Goal: Task Accomplishment & Management: Manage account settings

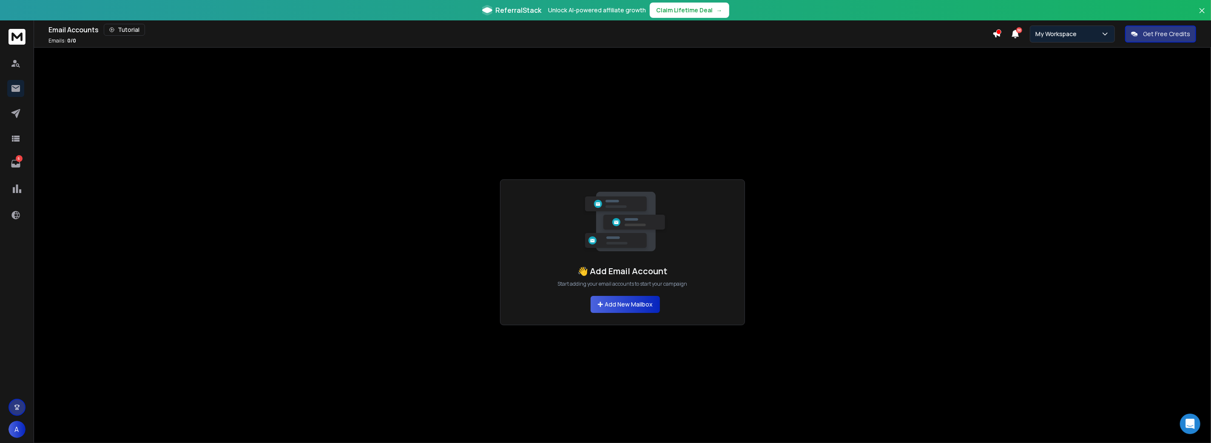
click at [1087, 35] on div "My Workspace" at bounding box center [1072, 34] width 74 height 9
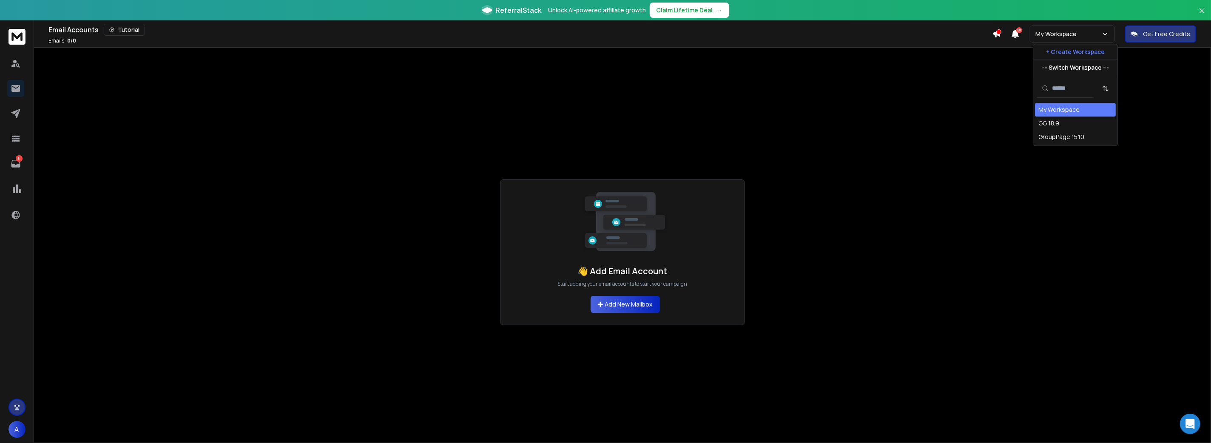
click at [970, 104] on div "👋 Add Email Account Start adding your email accounts to start your campaign Add…" at bounding box center [622, 252] width 1149 height 392
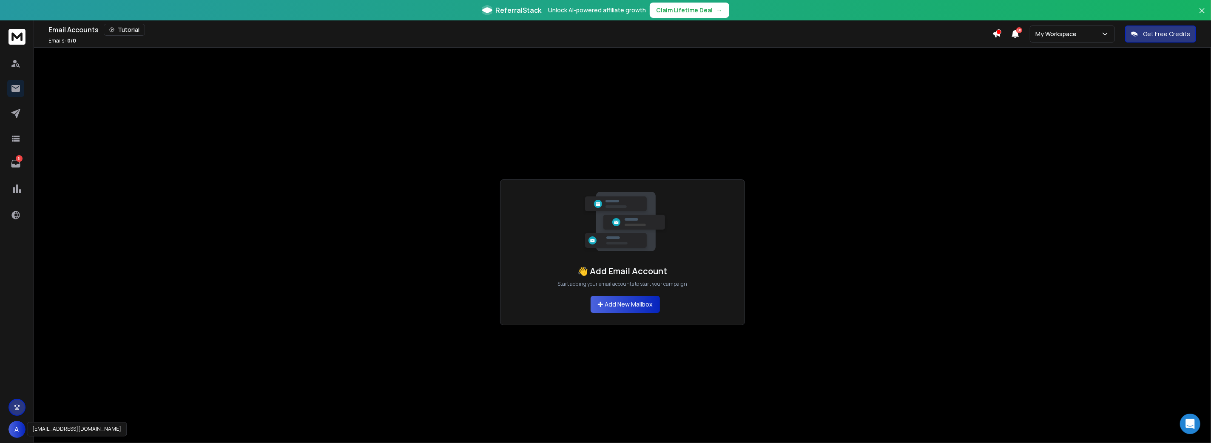
click at [15, 429] on span "A" at bounding box center [17, 429] width 17 height 17
click at [54, 414] on p "Settings" at bounding box center [52, 415] width 23 height 9
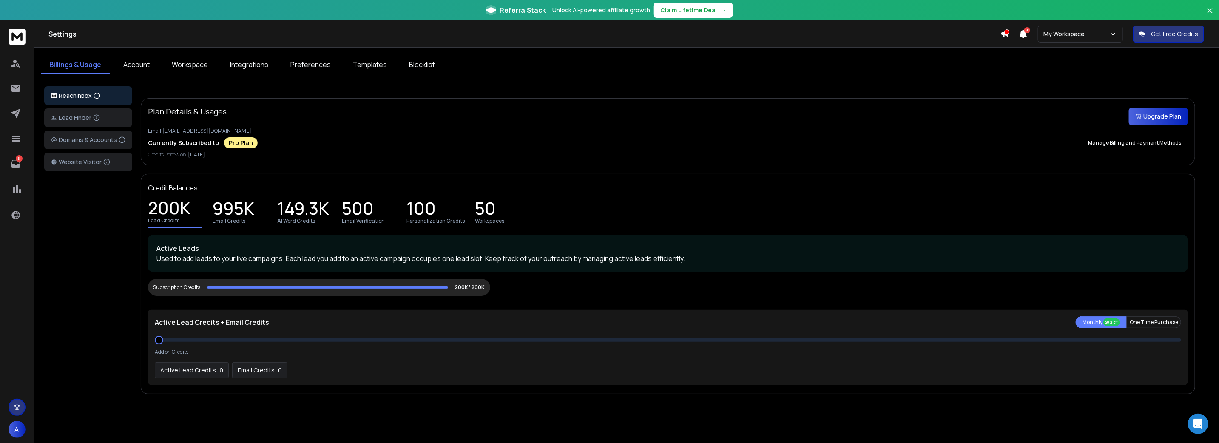
click at [142, 64] on link "Account" at bounding box center [136, 65] width 43 height 18
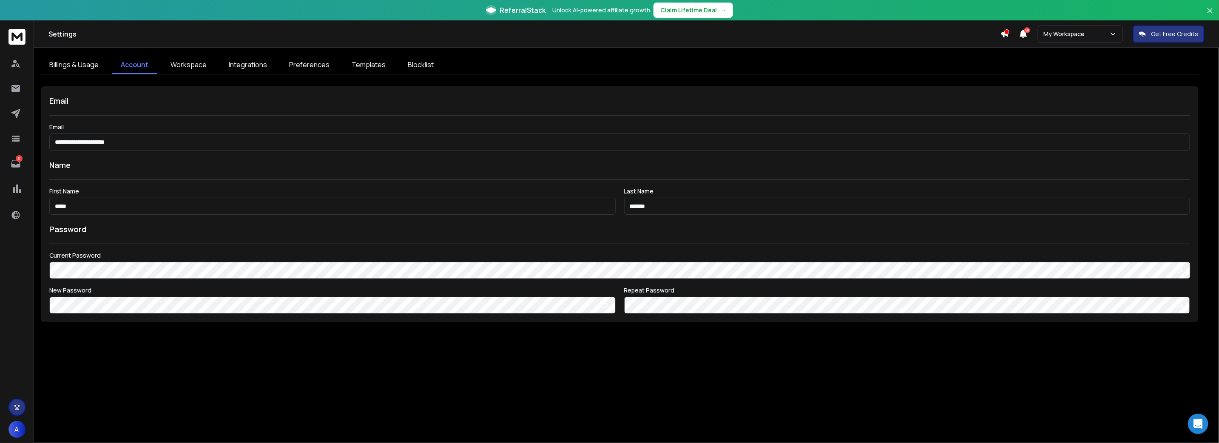
click at [77, 66] on link "Billings & Usage" at bounding box center [74, 65] width 66 height 18
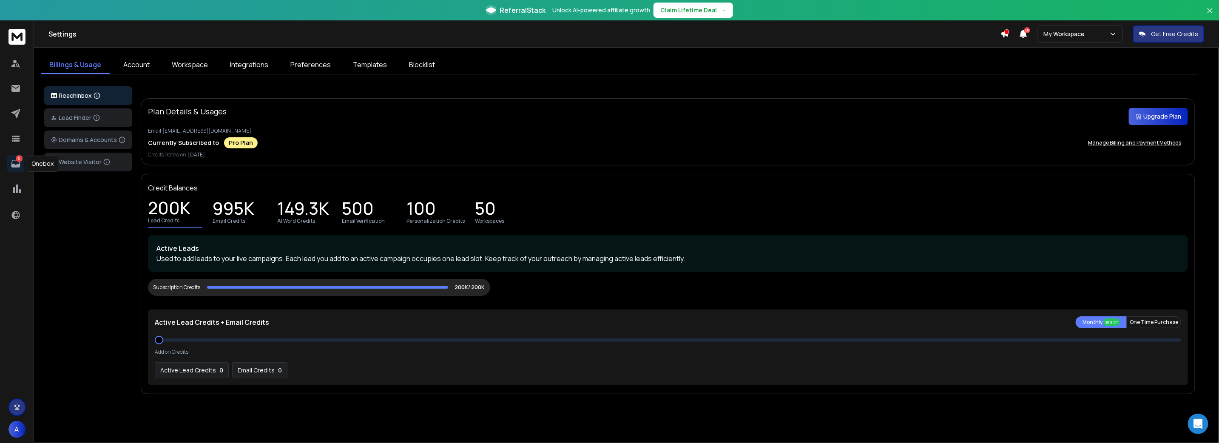
click at [13, 167] on icon at bounding box center [15, 164] width 9 height 8
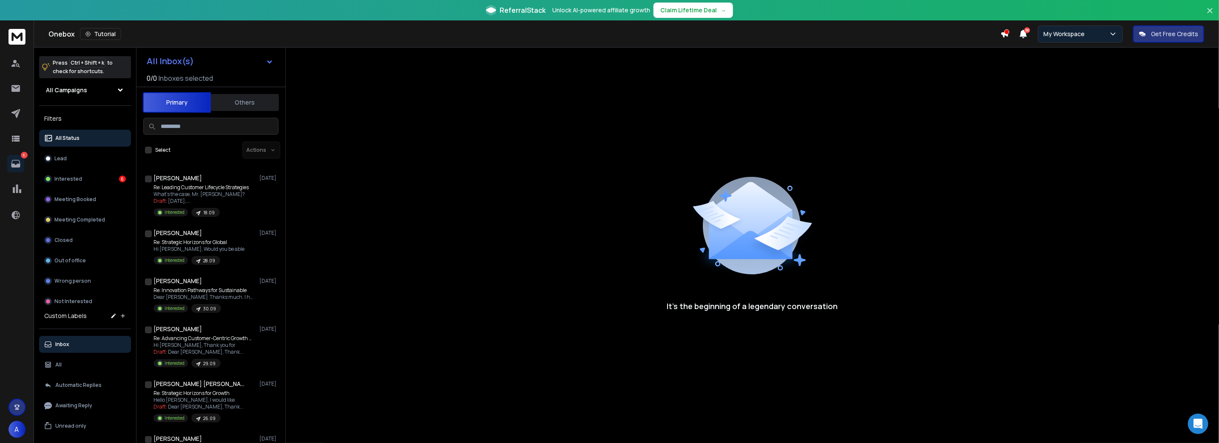
click at [1107, 37] on div "My Workspace" at bounding box center [1080, 34] width 74 height 9
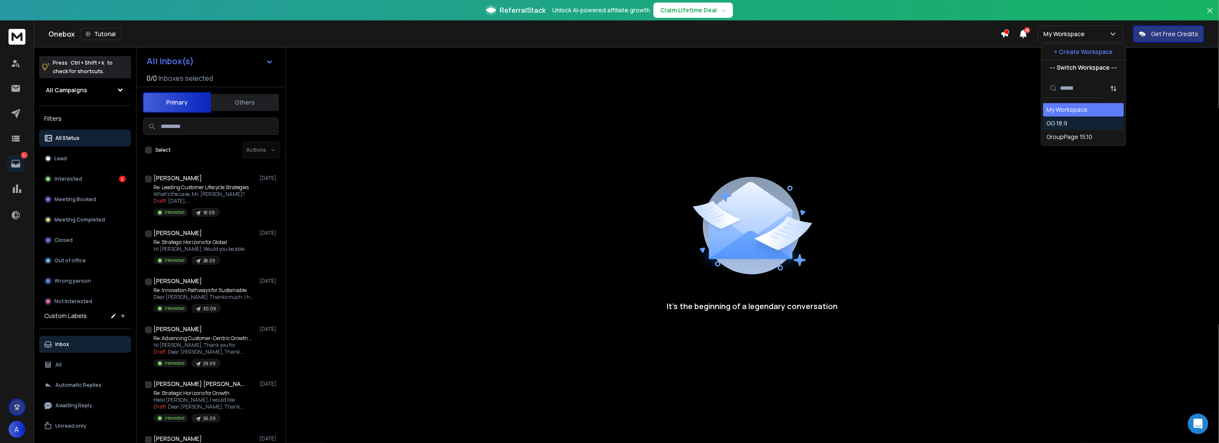
click at [1058, 122] on div "GG 18.9" at bounding box center [1056, 123] width 21 height 9
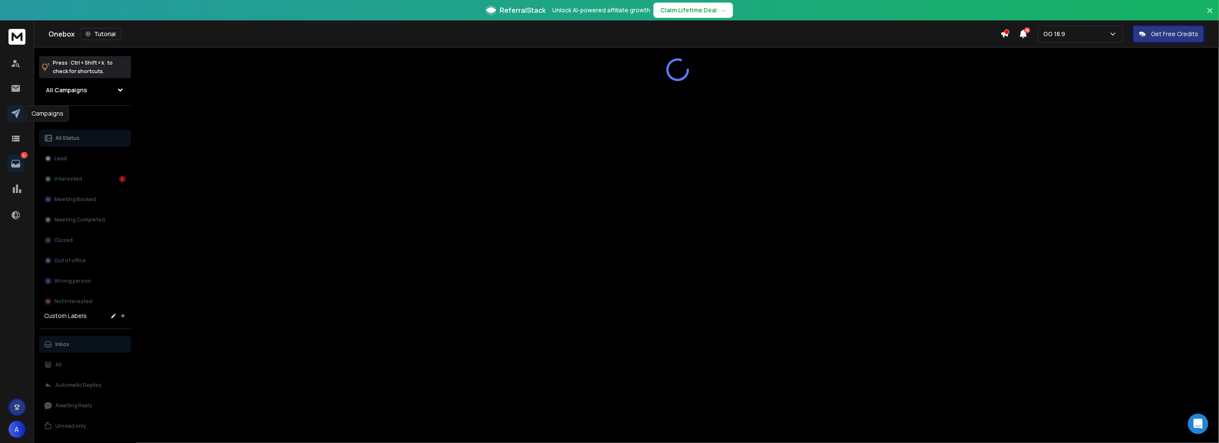
click at [15, 110] on icon at bounding box center [16, 113] width 10 height 10
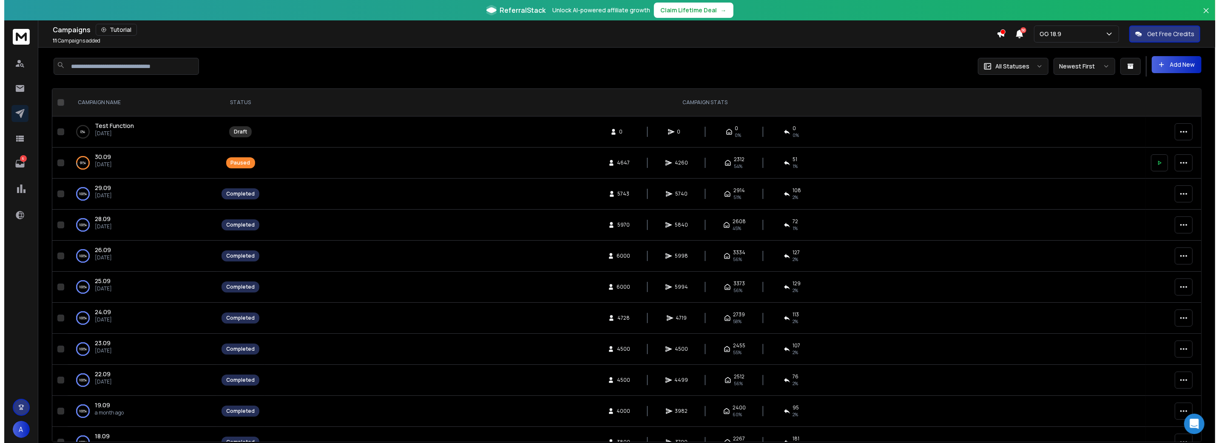
scroll to position [21, 0]
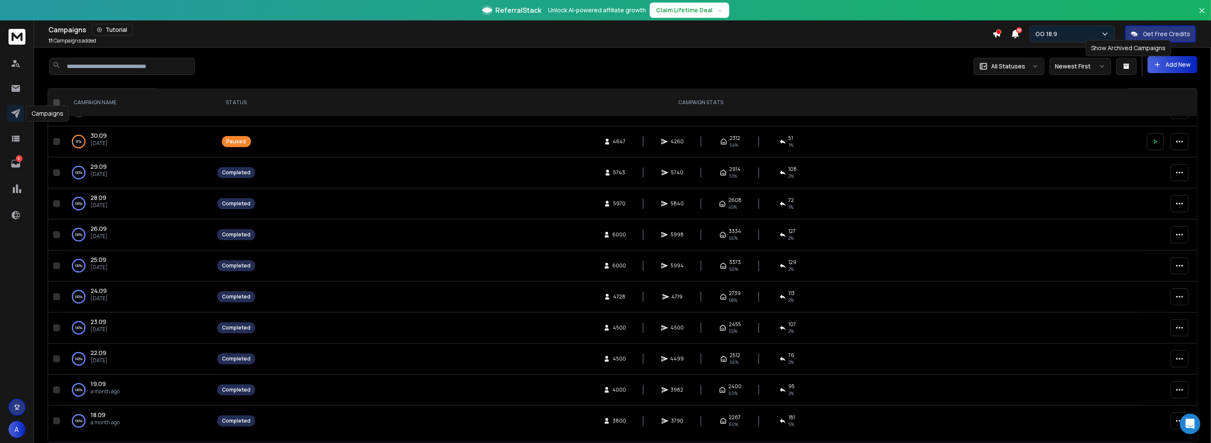
click at [1105, 36] on icon "button" at bounding box center [1105, 34] width 9 height 9
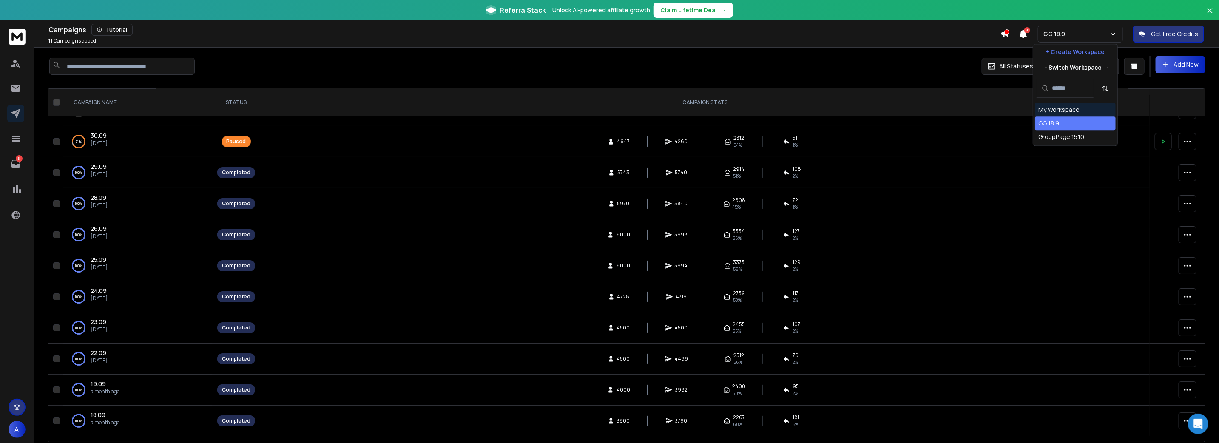
click at [886, 33] on div "Campaigns Tutorial" at bounding box center [524, 30] width 952 height 12
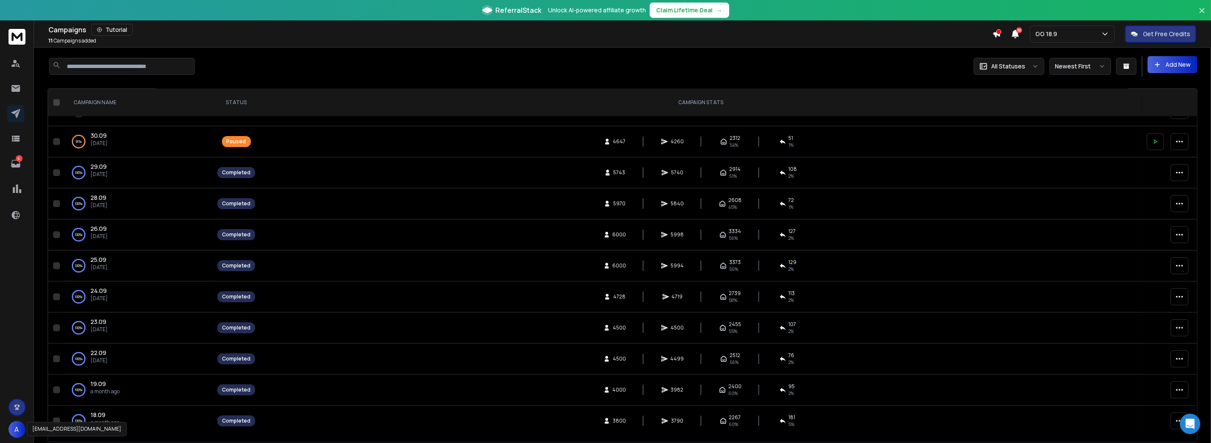
click at [17, 432] on span "A" at bounding box center [17, 429] width 17 height 17
click at [58, 416] on p "Settings" at bounding box center [52, 415] width 23 height 9
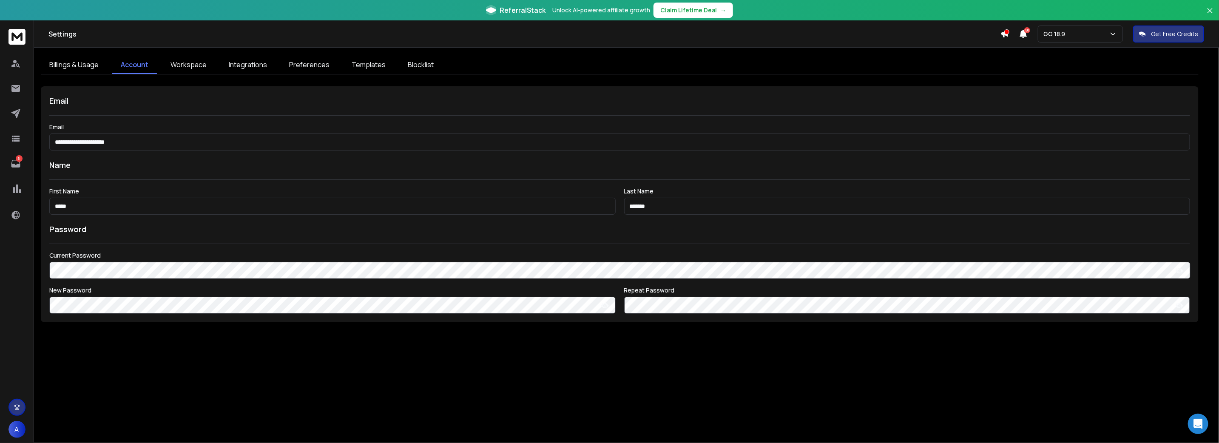
click at [185, 65] on link "Workspace" at bounding box center [188, 65] width 53 height 18
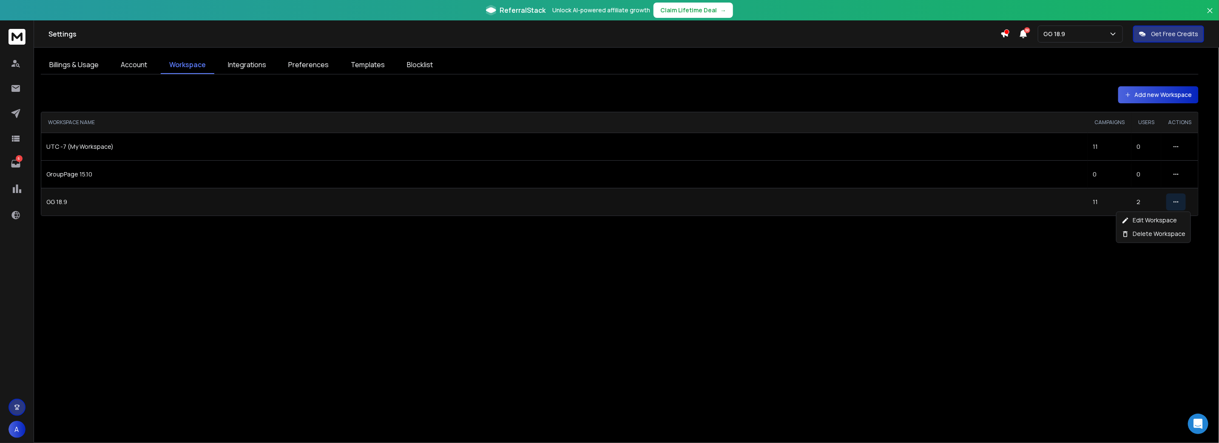
click at [1179, 201] on icon "button" at bounding box center [1176, 202] width 6 height 6
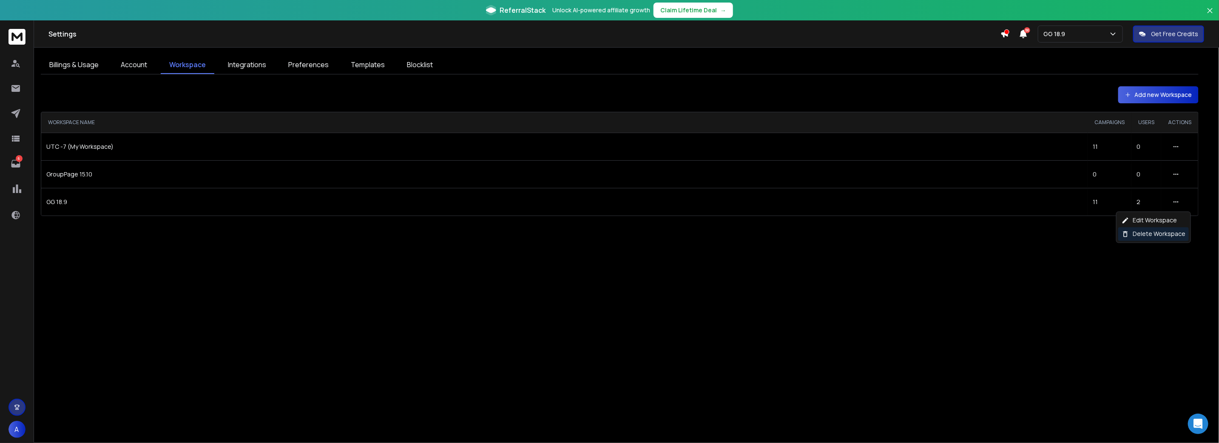
click at [1162, 233] on p "Delete Workspace" at bounding box center [1158, 234] width 53 height 9
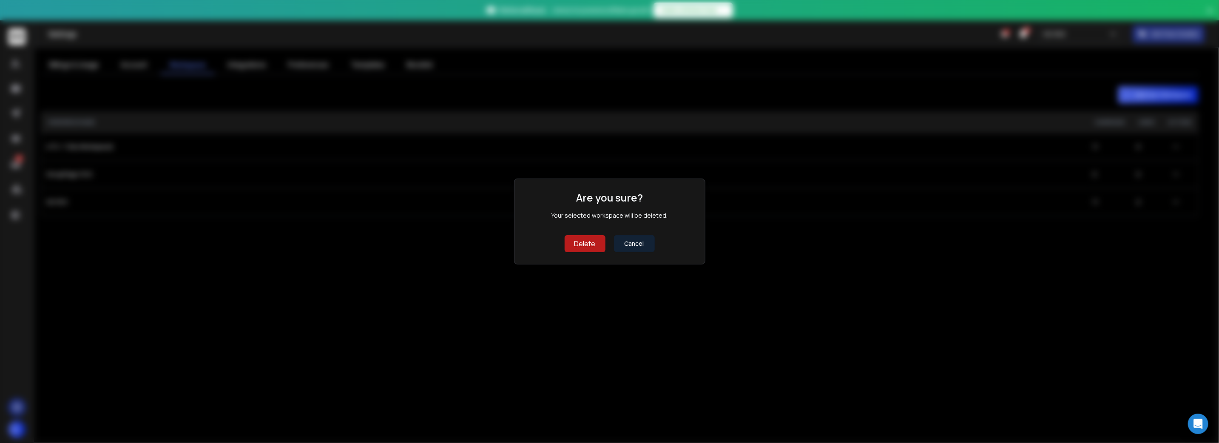
click at [596, 244] on button "Delete" at bounding box center [585, 243] width 41 height 17
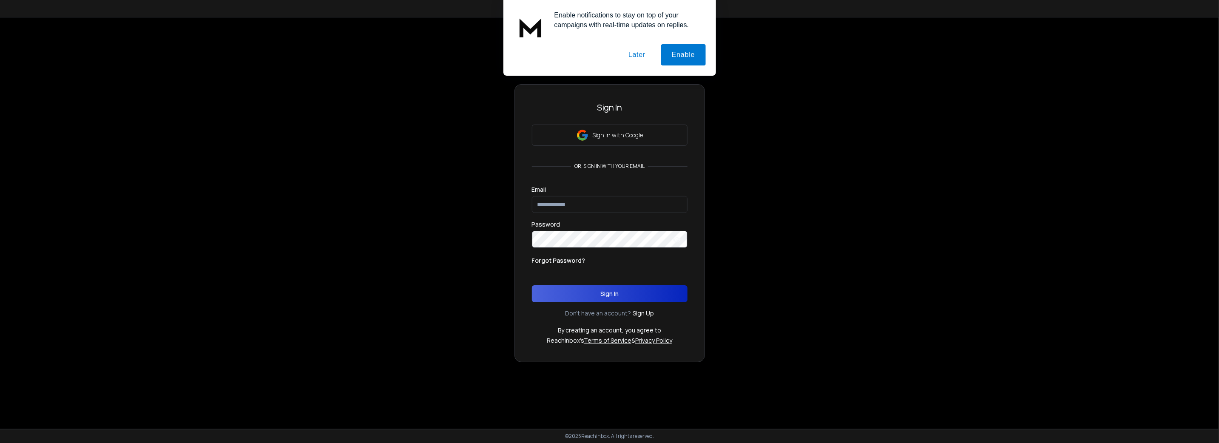
click at [636, 54] on button "Later" at bounding box center [637, 54] width 38 height 21
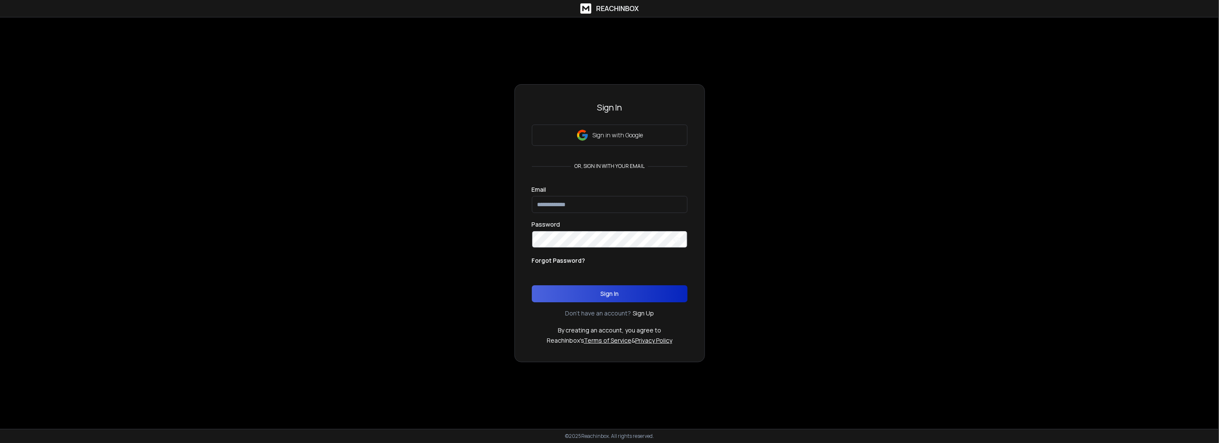
click at [622, 295] on button "Sign In" at bounding box center [610, 293] width 156 height 17
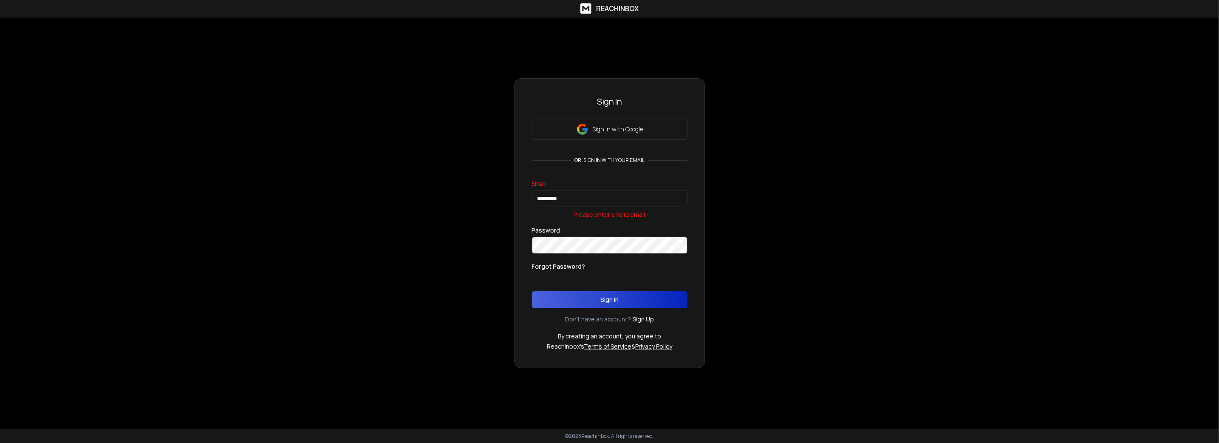
click at [573, 200] on input "*********" at bounding box center [610, 198] width 156 height 17
paste input "**********"
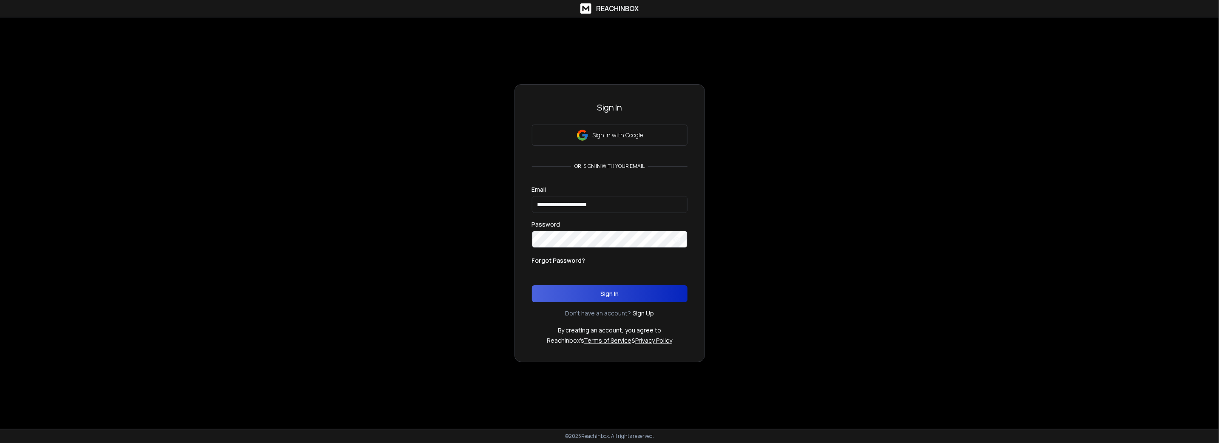
type input "**********"
click at [532, 285] on button "Sign In" at bounding box center [610, 293] width 156 height 17
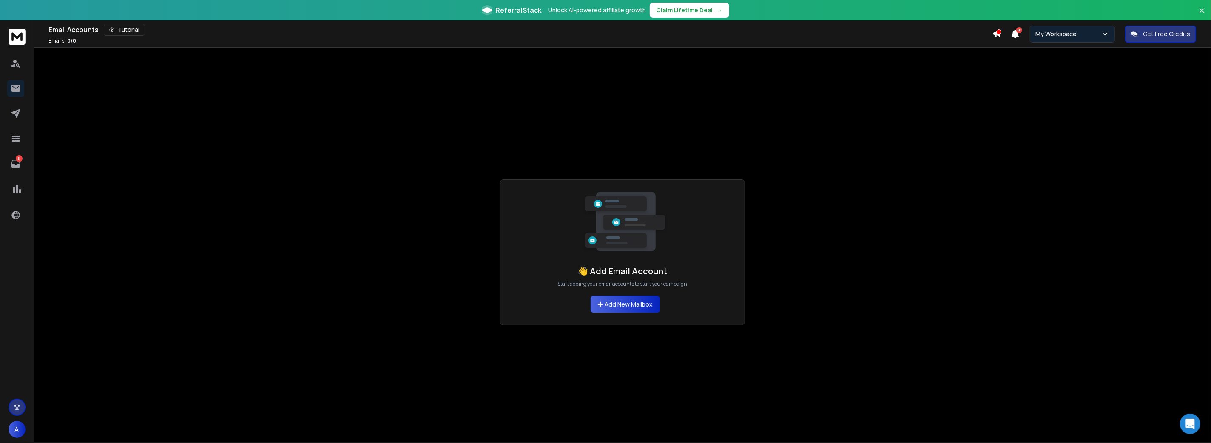
click at [1098, 31] on div "My Workspace" at bounding box center [1072, 34] width 74 height 9
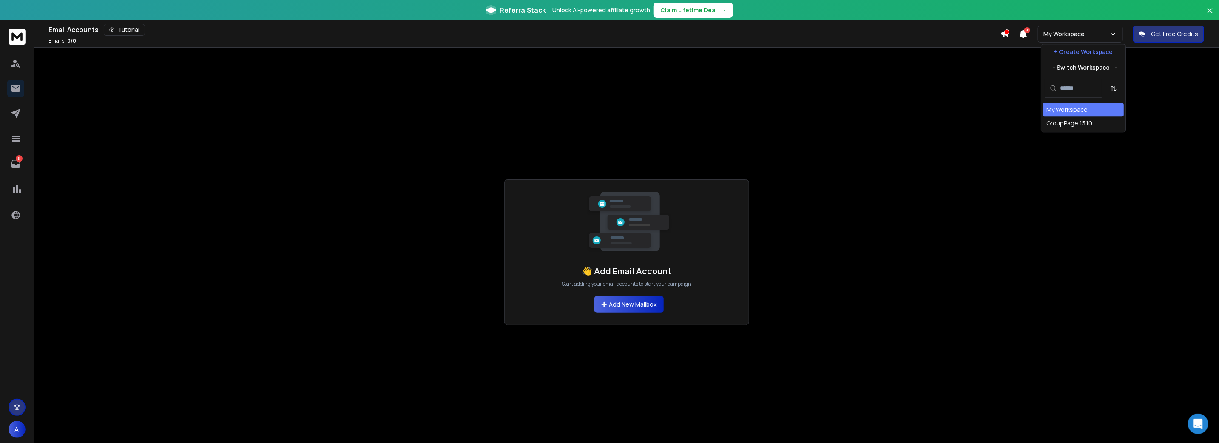
click at [831, 117] on div "👋 Add Email Account Start adding your email accounts to start your campaign Add…" at bounding box center [627, 252] width 1158 height 392
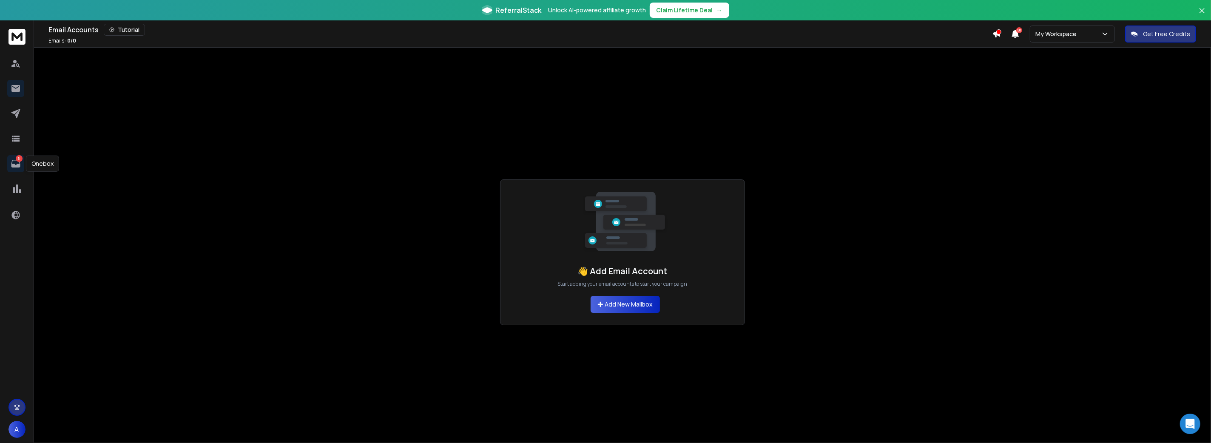
click at [14, 162] on icon at bounding box center [16, 164] width 10 height 10
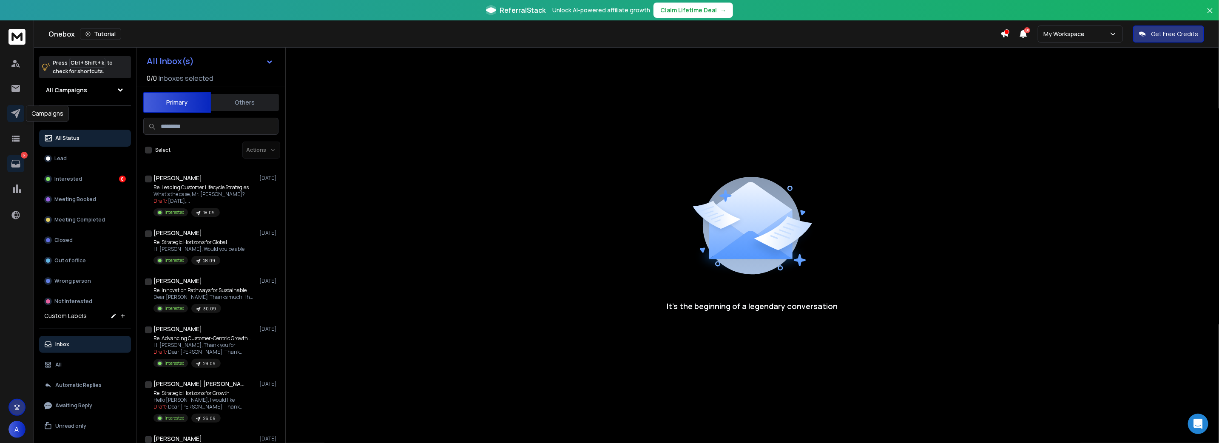
click at [17, 113] on icon at bounding box center [15, 113] width 9 height 9
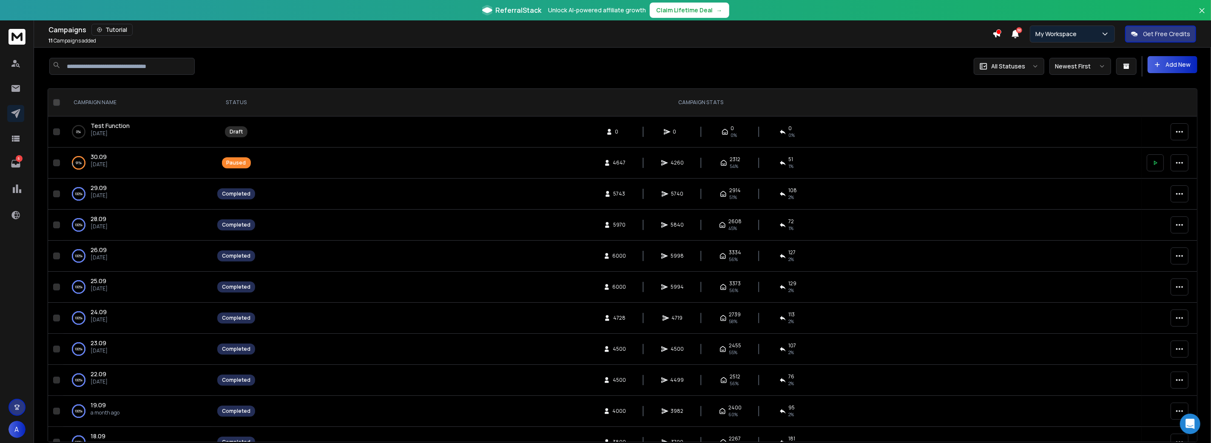
click at [1084, 34] on div "My Workspace" at bounding box center [1072, 34] width 74 height 9
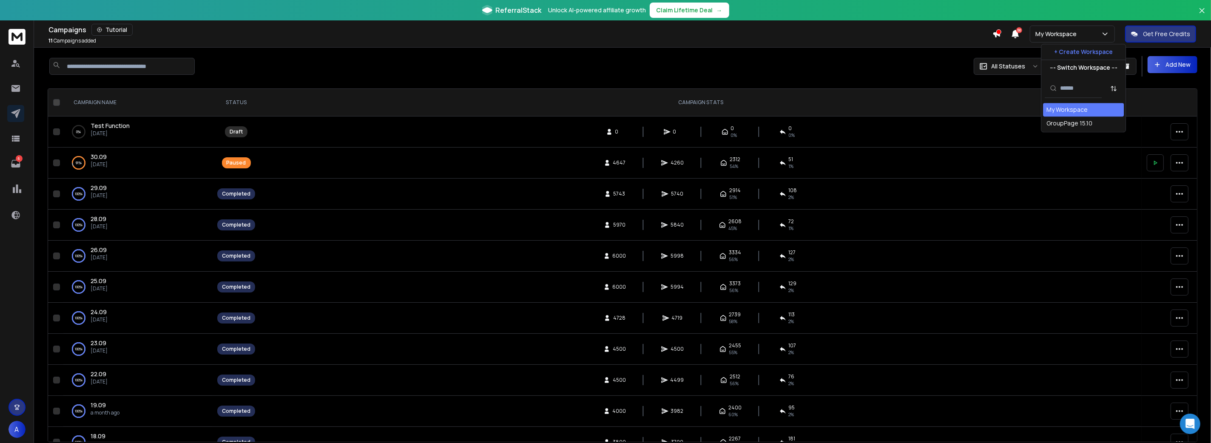
click at [757, 62] on div "Campaigns 11 Campaigns Added All Statuses Newest First Add New" at bounding box center [909, 66] width 575 height 20
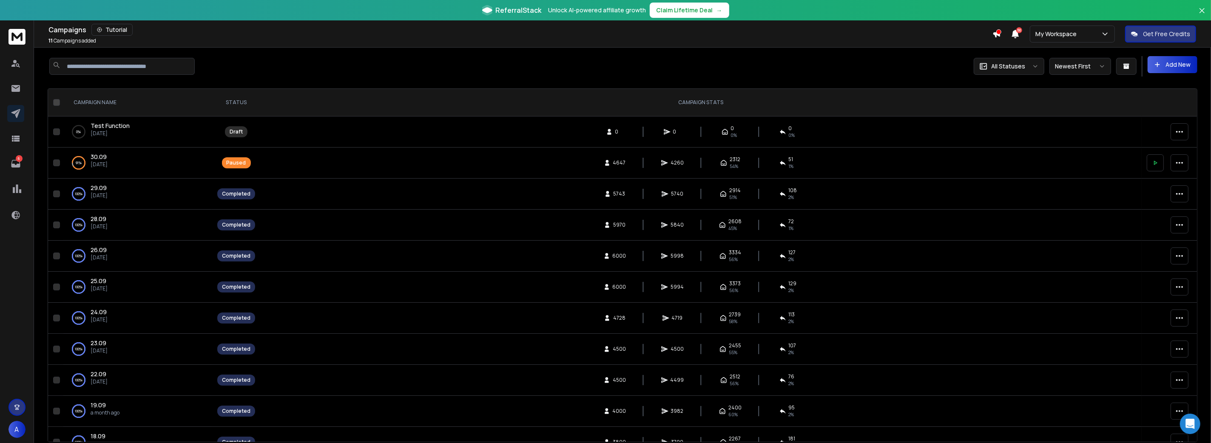
click at [153, 125] on div "0 % Test Function 4 days ago" at bounding box center [138, 132] width 132 height 20
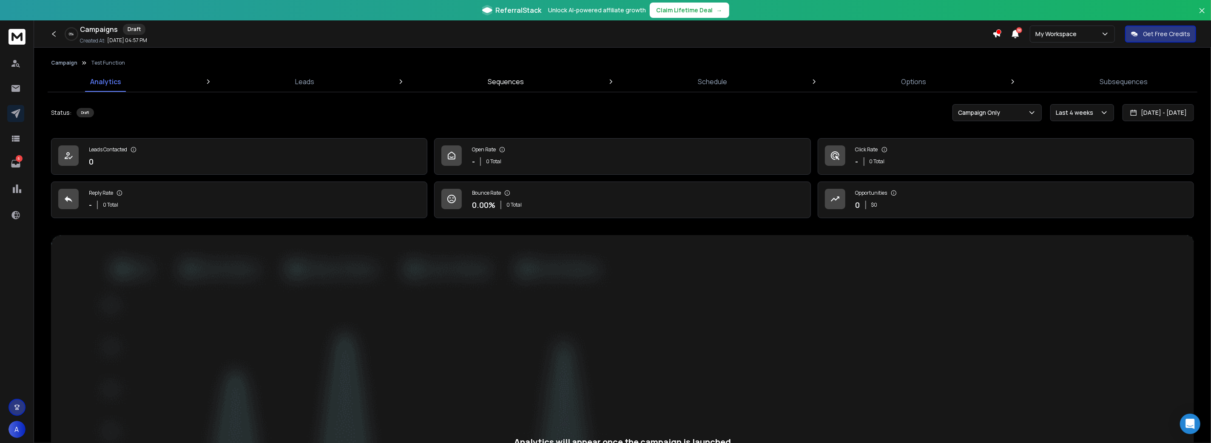
click at [500, 82] on p "Sequences" at bounding box center [506, 82] width 36 height 10
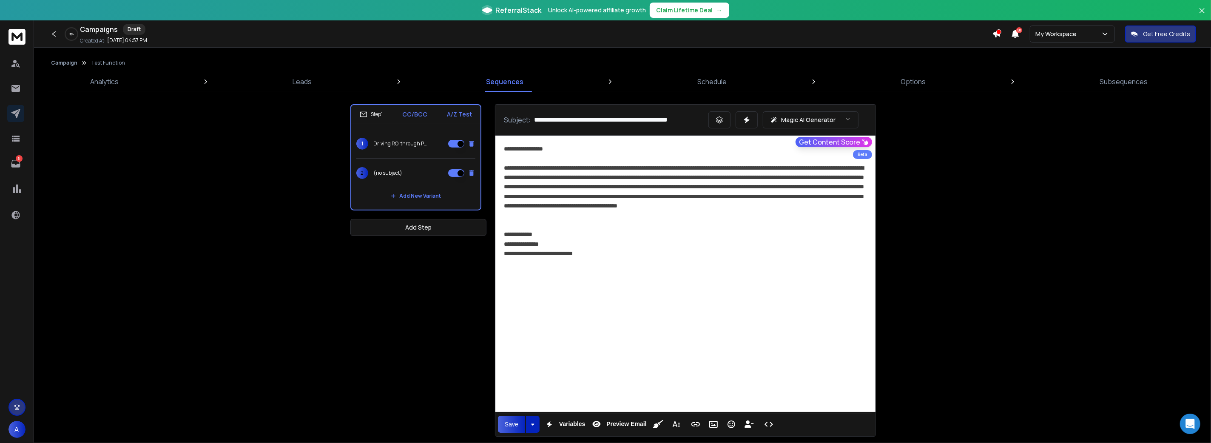
click at [422, 141] on p "Driving ROI through Precision Performance Leadership" at bounding box center [400, 143] width 54 height 7
click at [16, 111] on icon at bounding box center [15, 113] width 9 height 9
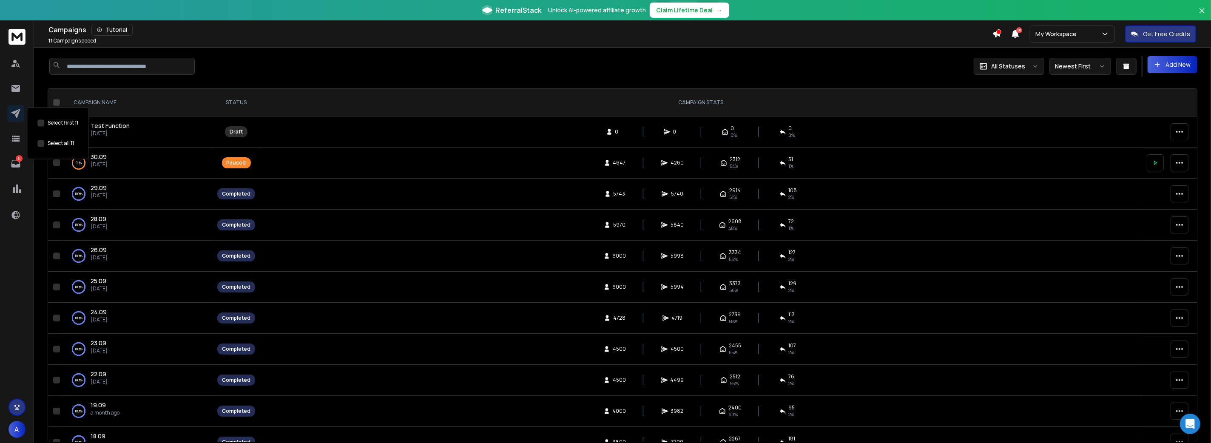
click at [54, 99] on button "Select first 11" at bounding box center [56, 102] width 7 height 7
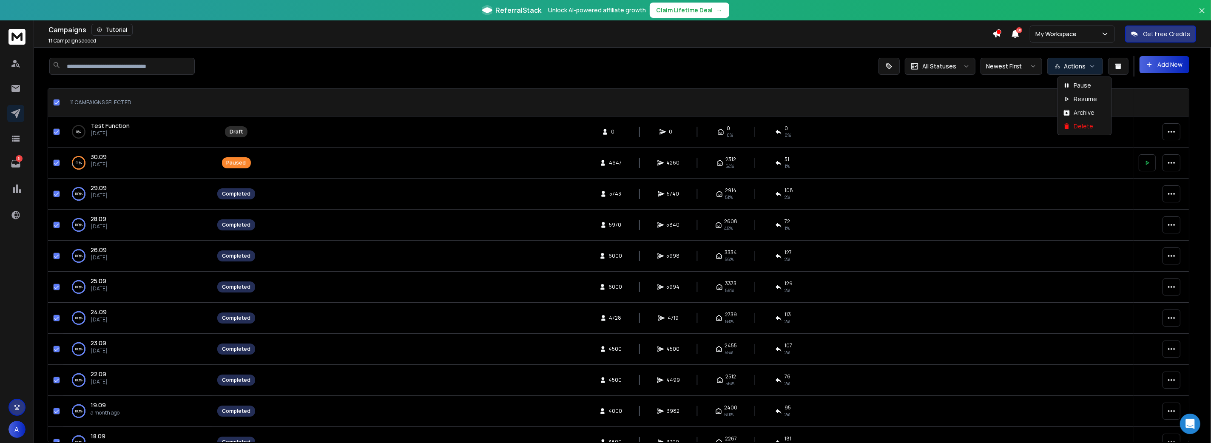
click at [1093, 68] on button "Actions" at bounding box center [1075, 66] width 56 height 17
click at [1080, 124] on p "Delete" at bounding box center [1084, 126] width 20 height 9
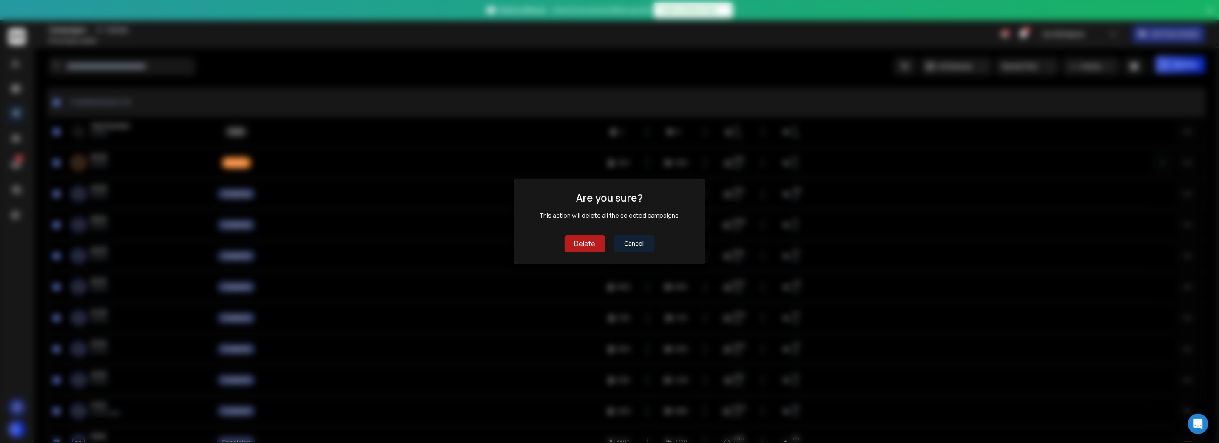
click at [596, 239] on button "delete" at bounding box center [585, 243] width 41 height 17
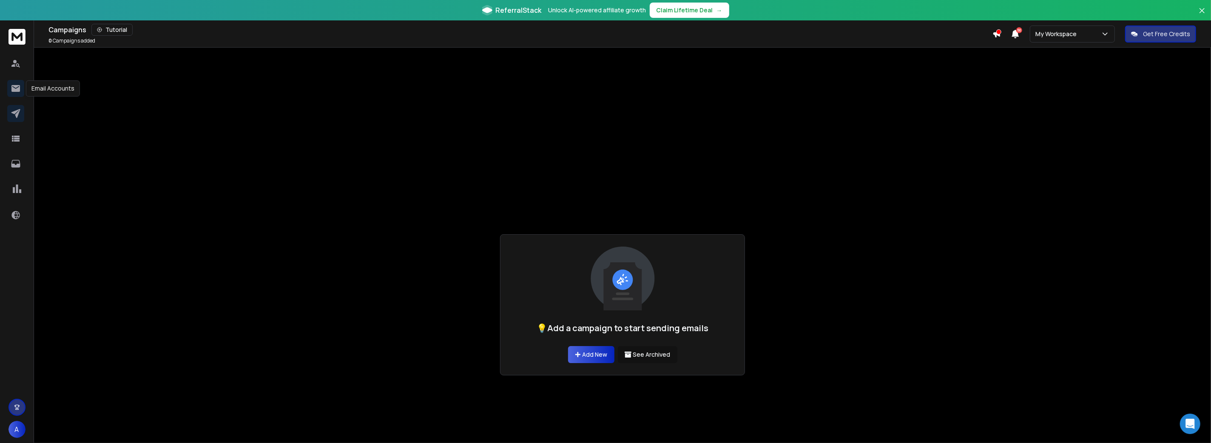
click at [17, 87] on icon at bounding box center [16, 88] width 10 height 10
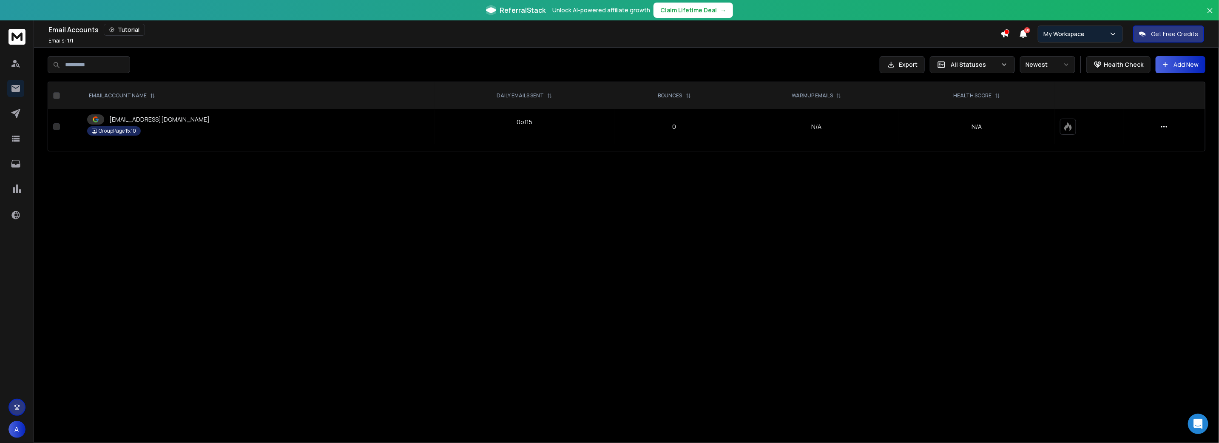
click at [1112, 35] on icon "button" at bounding box center [1113, 34] width 9 height 9
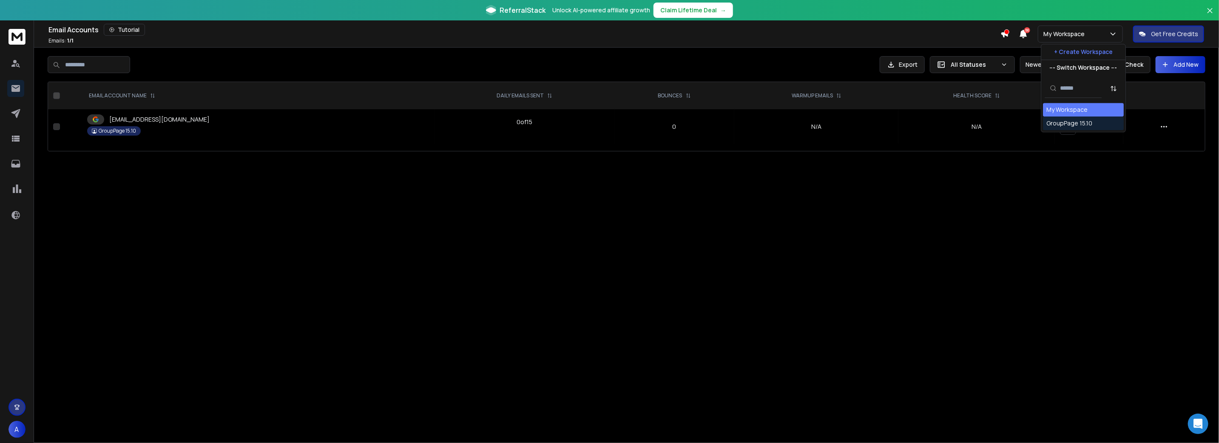
click at [1069, 123] on div "GroupPage 15.10" at bounding box center [1069, 123] width 46 height 9
